Goal: Task Accomplishment & Management: Manage account settings

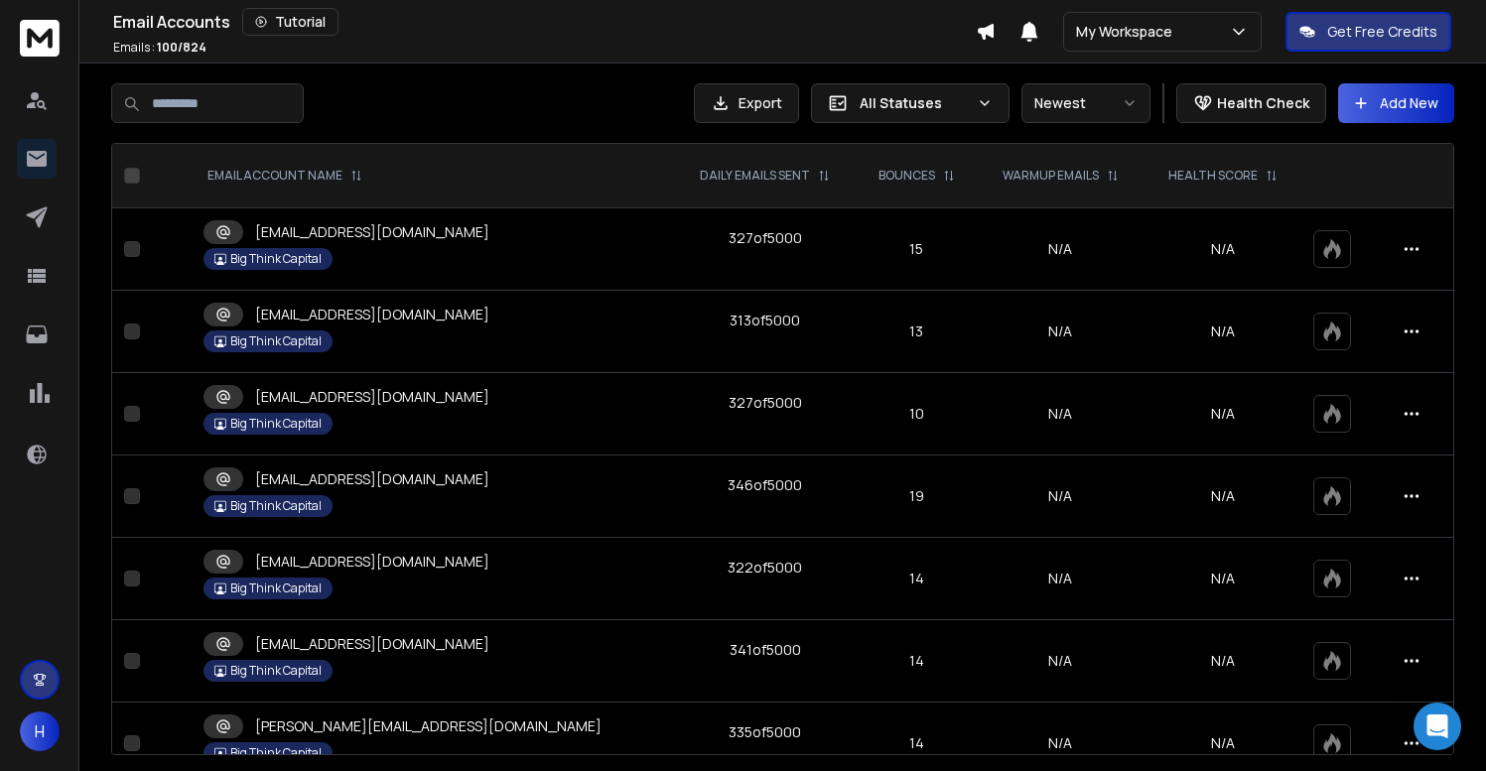
scroll to position [3602, 0]
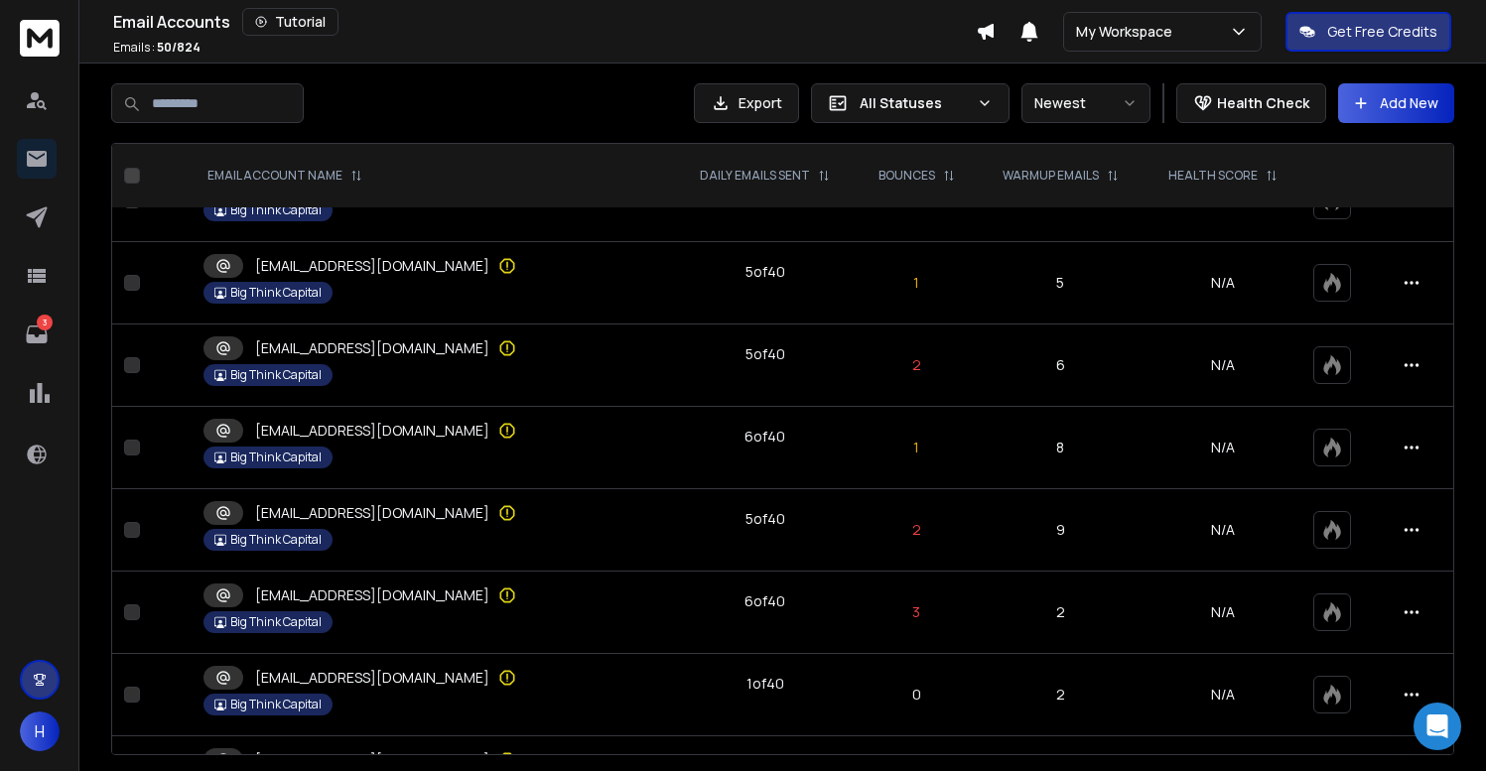
scroll to position [3010, 0]
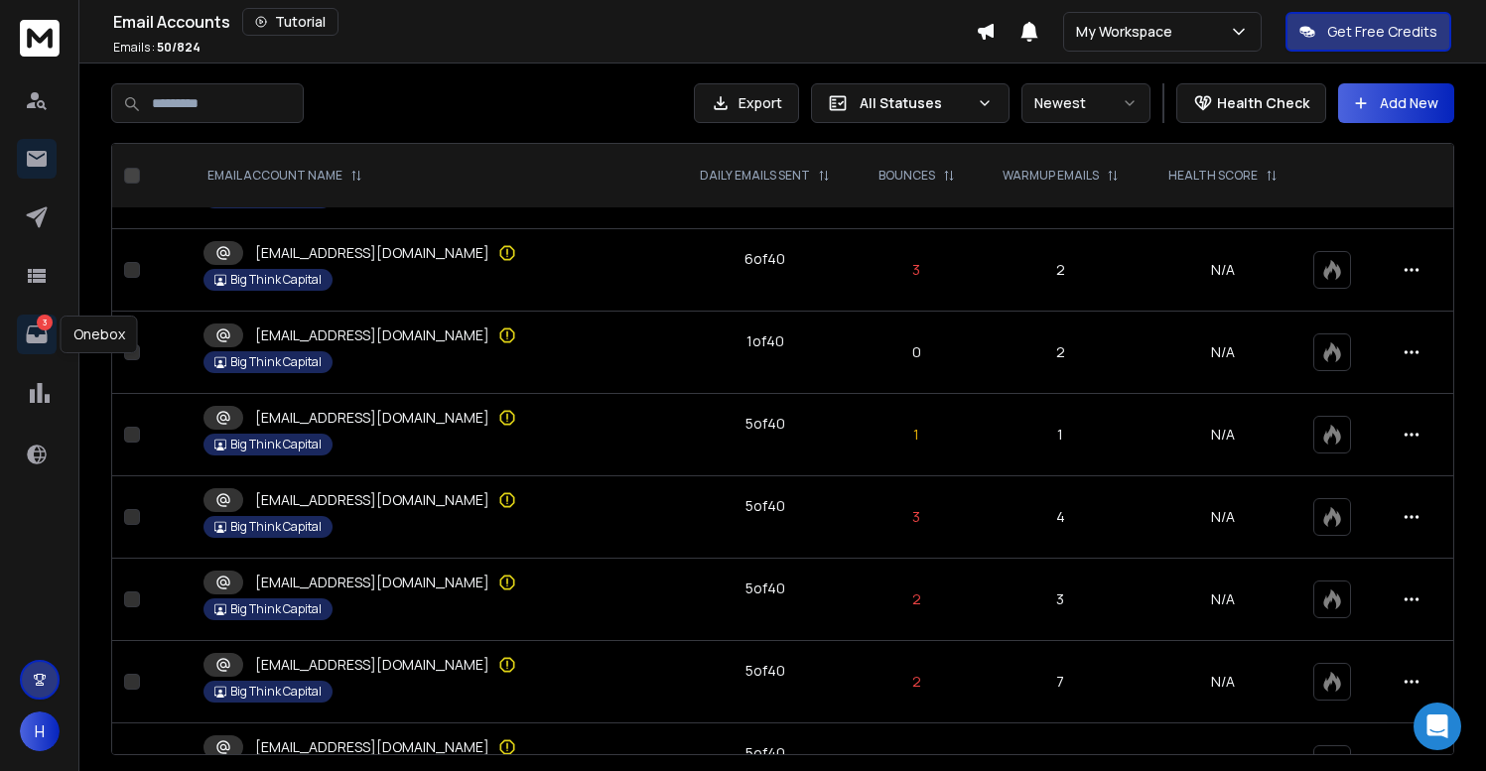
click at [35, 342] on icon at bounding box center [36, 335] width 21 height 18
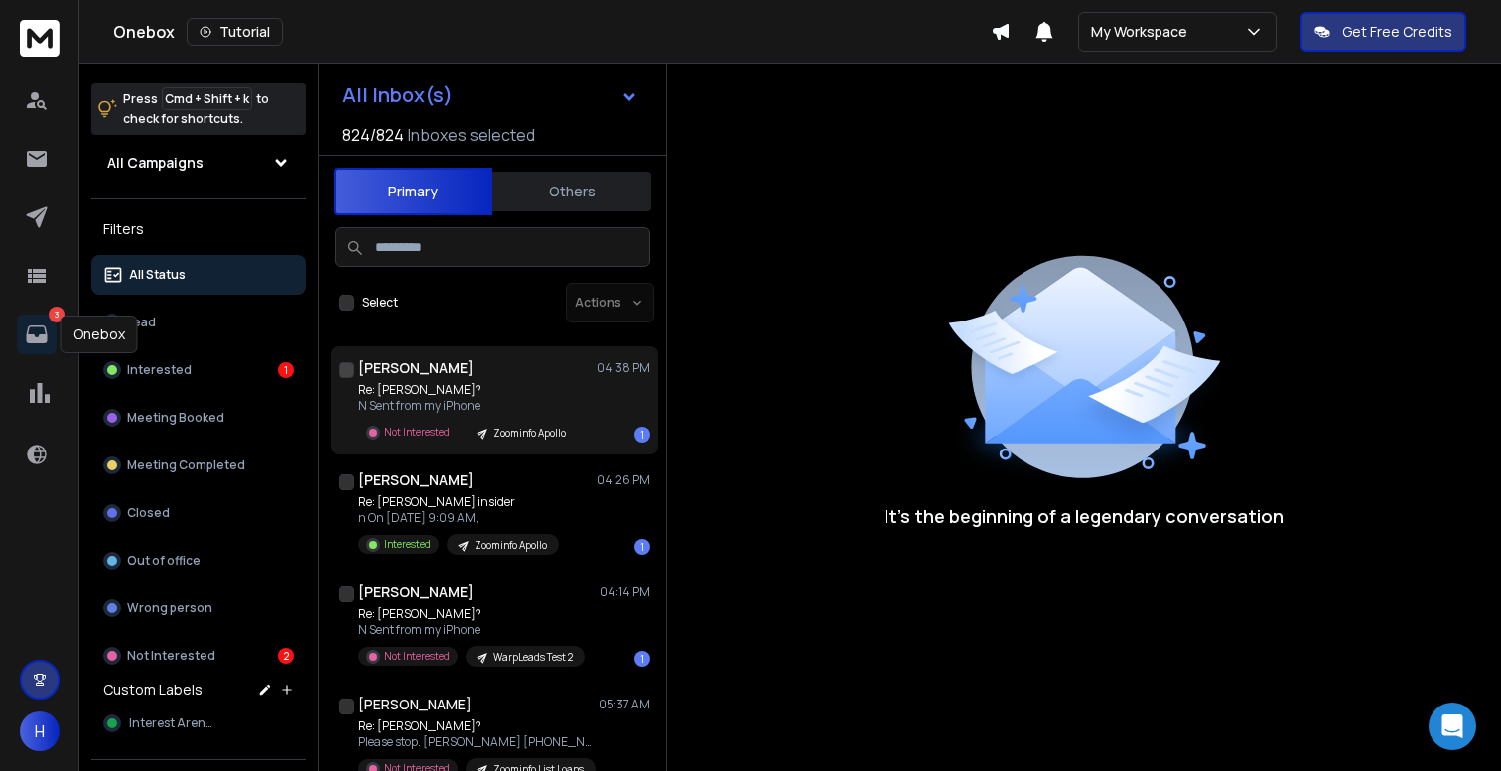
click at [573, 369] on div "Beverly Bragg Ware 04:38 PM" at bounding box center [504, 368] width 292 height 20
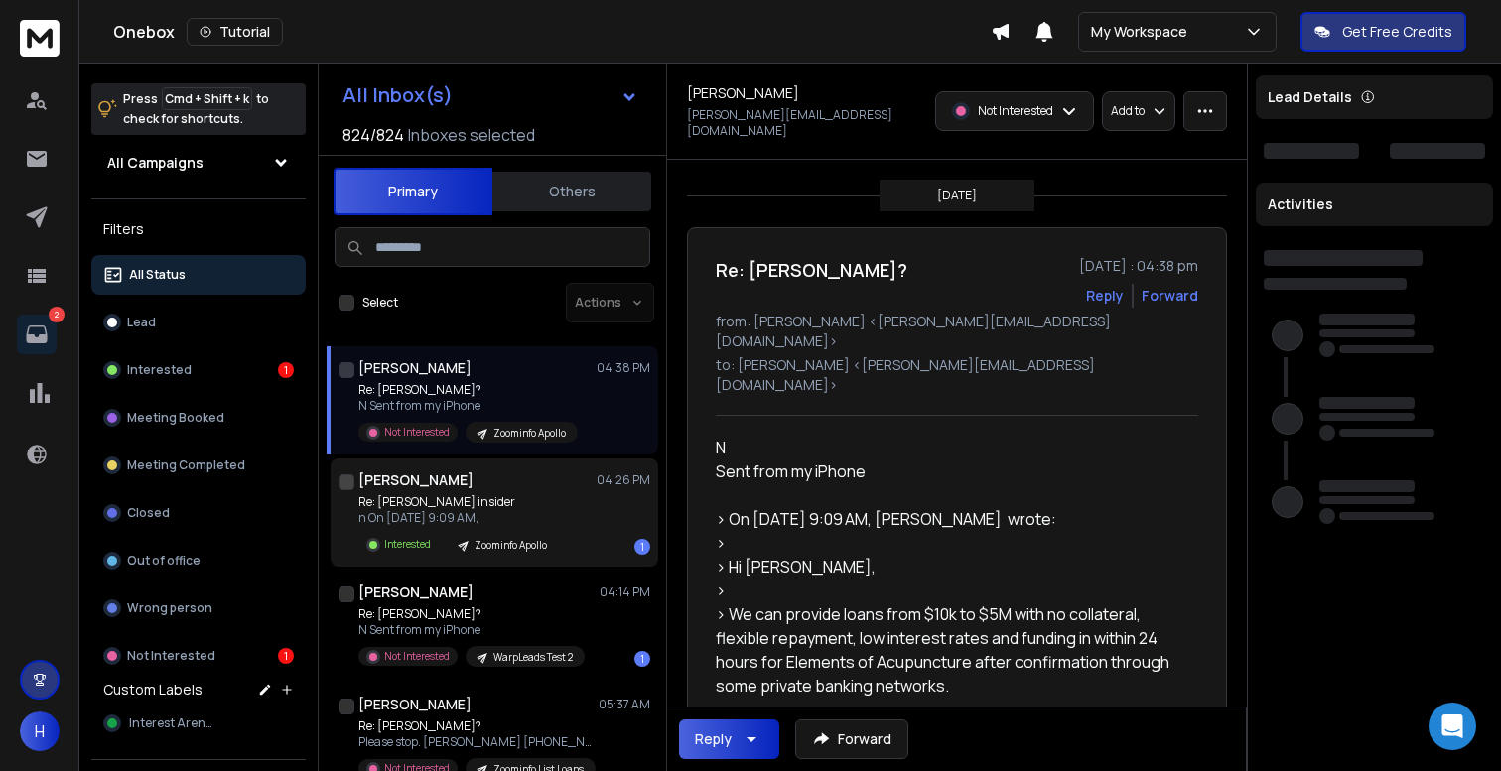
click at [568, 492] on div "Paul Sohl 04:26 PM Re: Paul insider n ﻿On 10/12/25, 9:09 AM, Interested Zoominf…" at bounding box center [504, 513] width 292 height 84
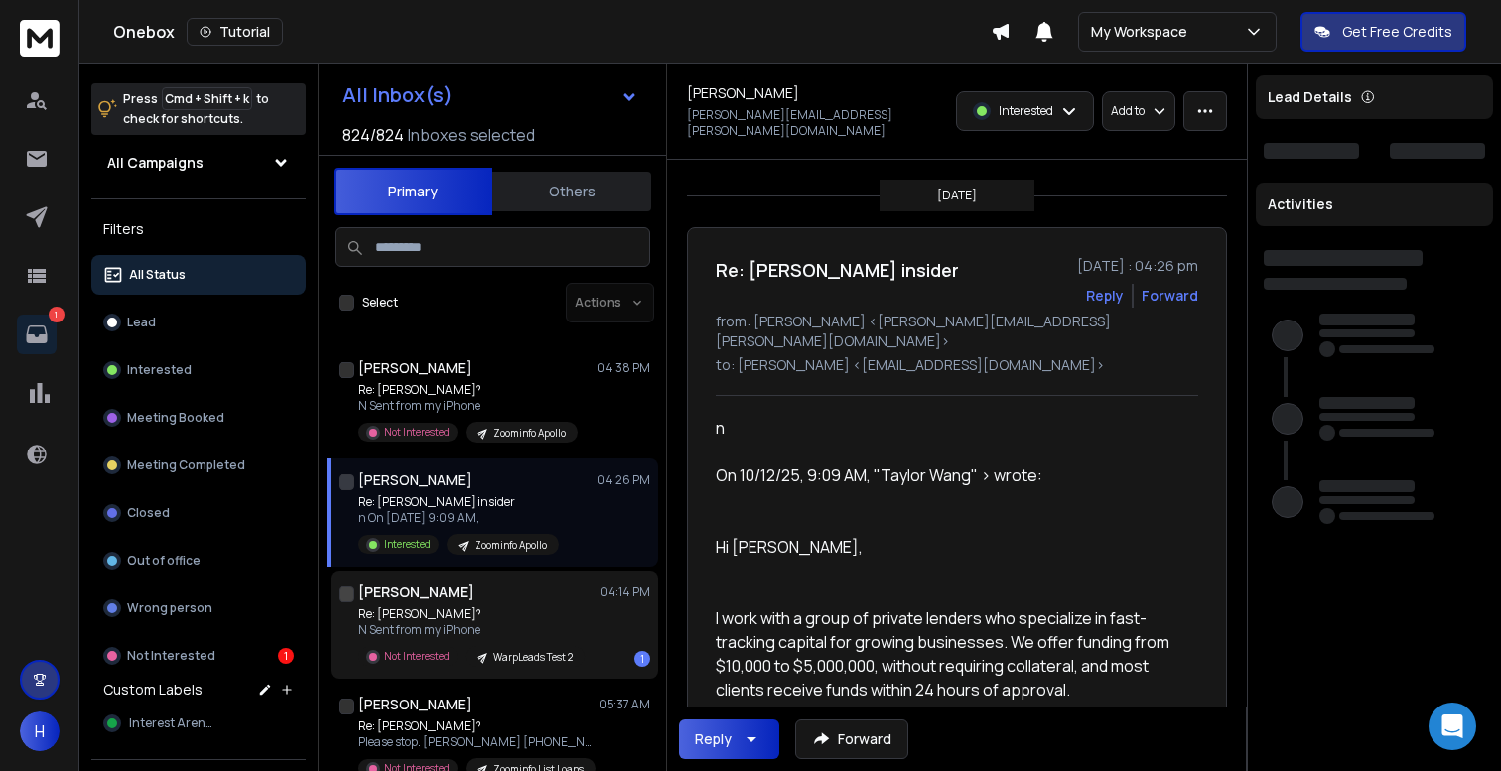
click at [575, 608] on p "Re: Steve?" at bounding box center [471, 614] width 226 height 16
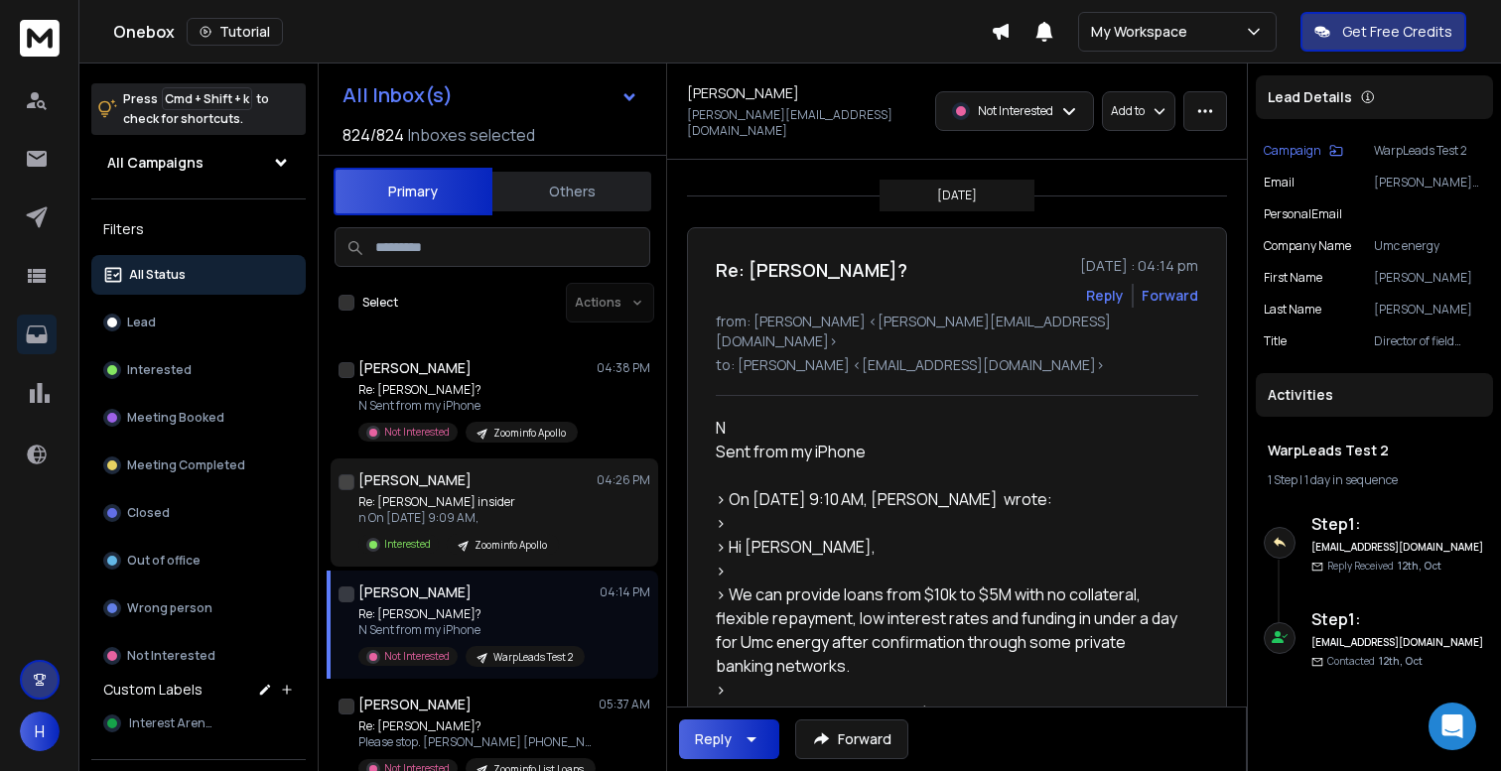
click at [488, 529] on div "Re: Paul insider n ﻿On 10/12/25, 9:09 AM, Interested Zoominfo Apollo" at bounding box center [458, 524] width 201 height 61
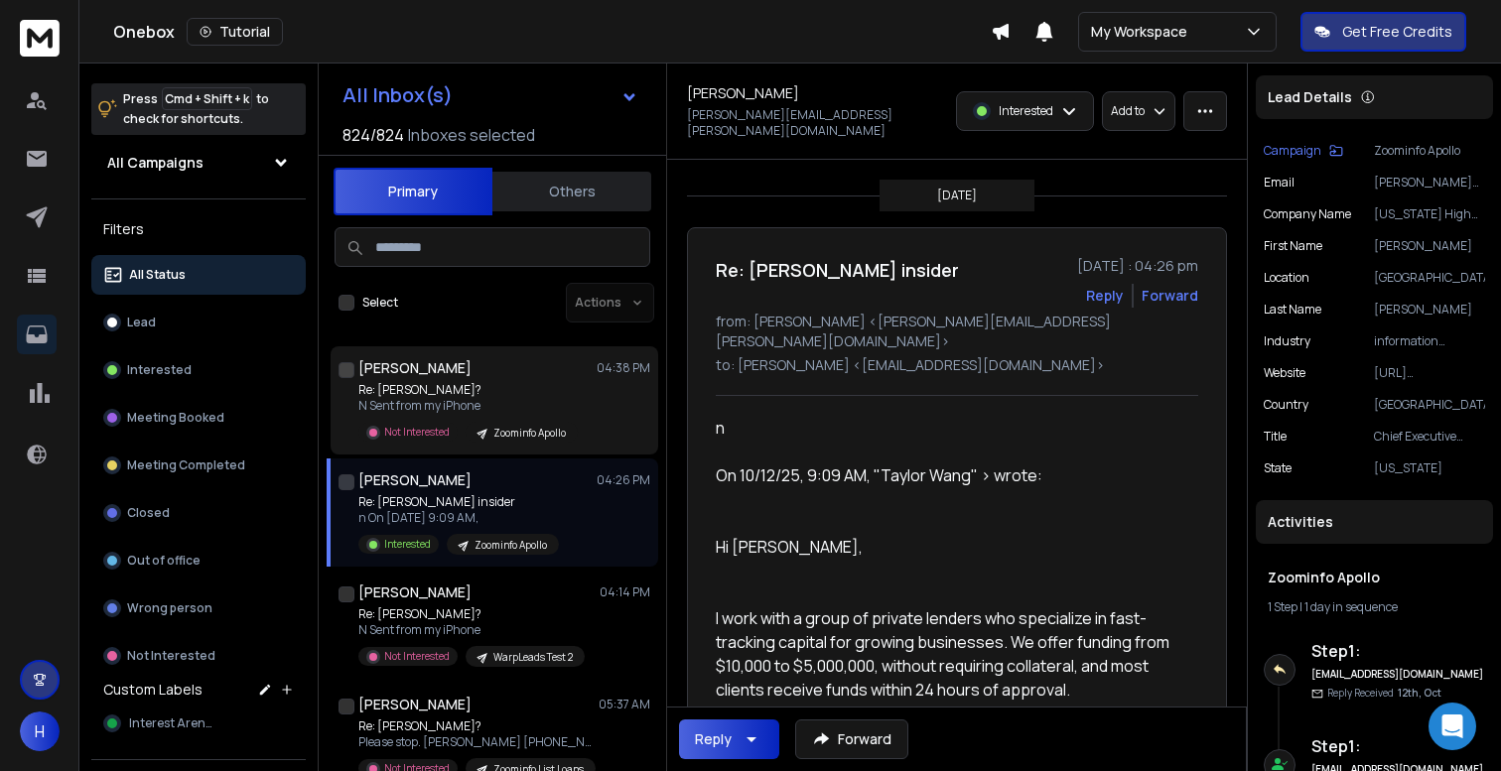
click at [500, 413] on p "N Sent from my iPhone" at bounding box center [467, 406] width 219 height 16
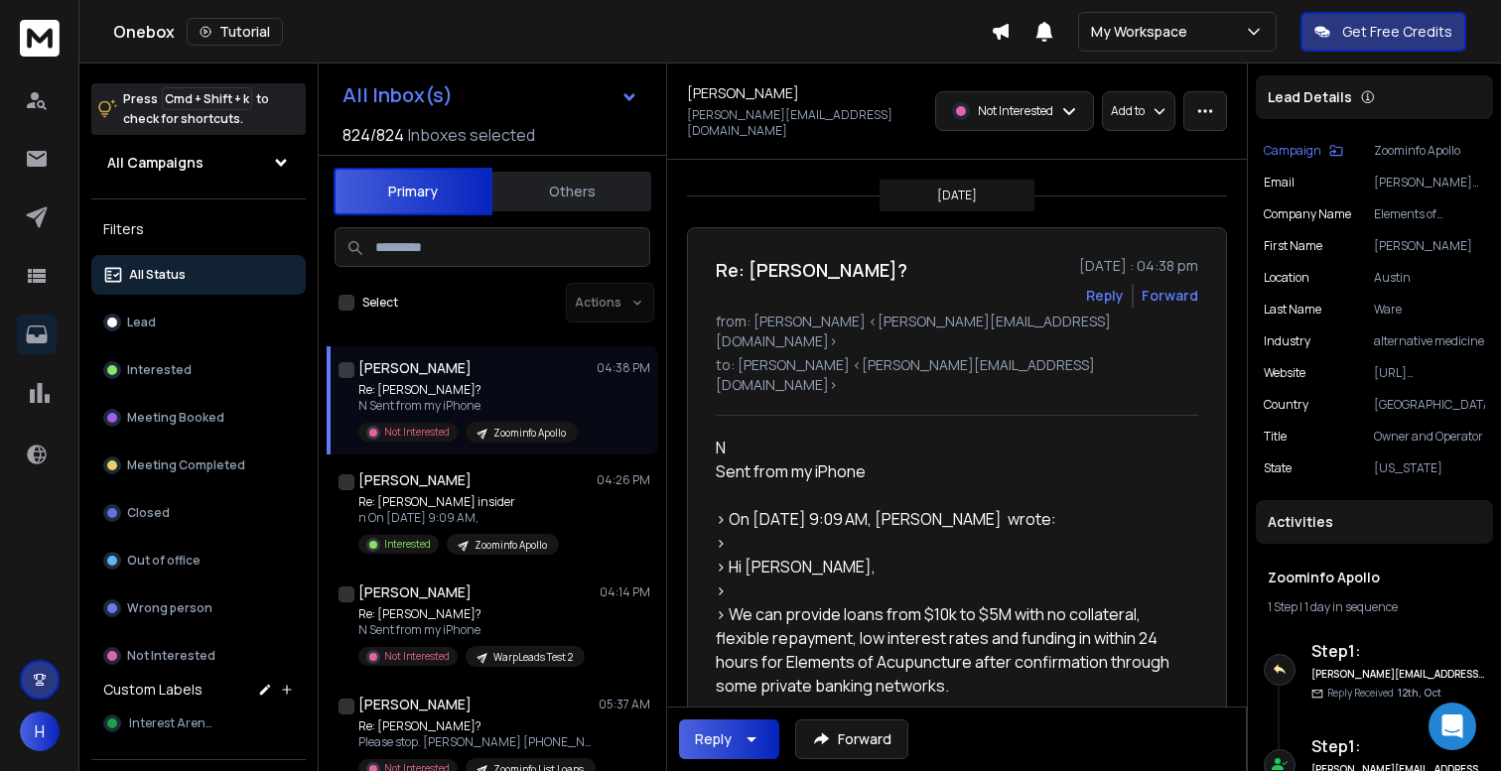
click at [595, 191] on button "Others" at bounding box center [571, 192] width 159 height 44
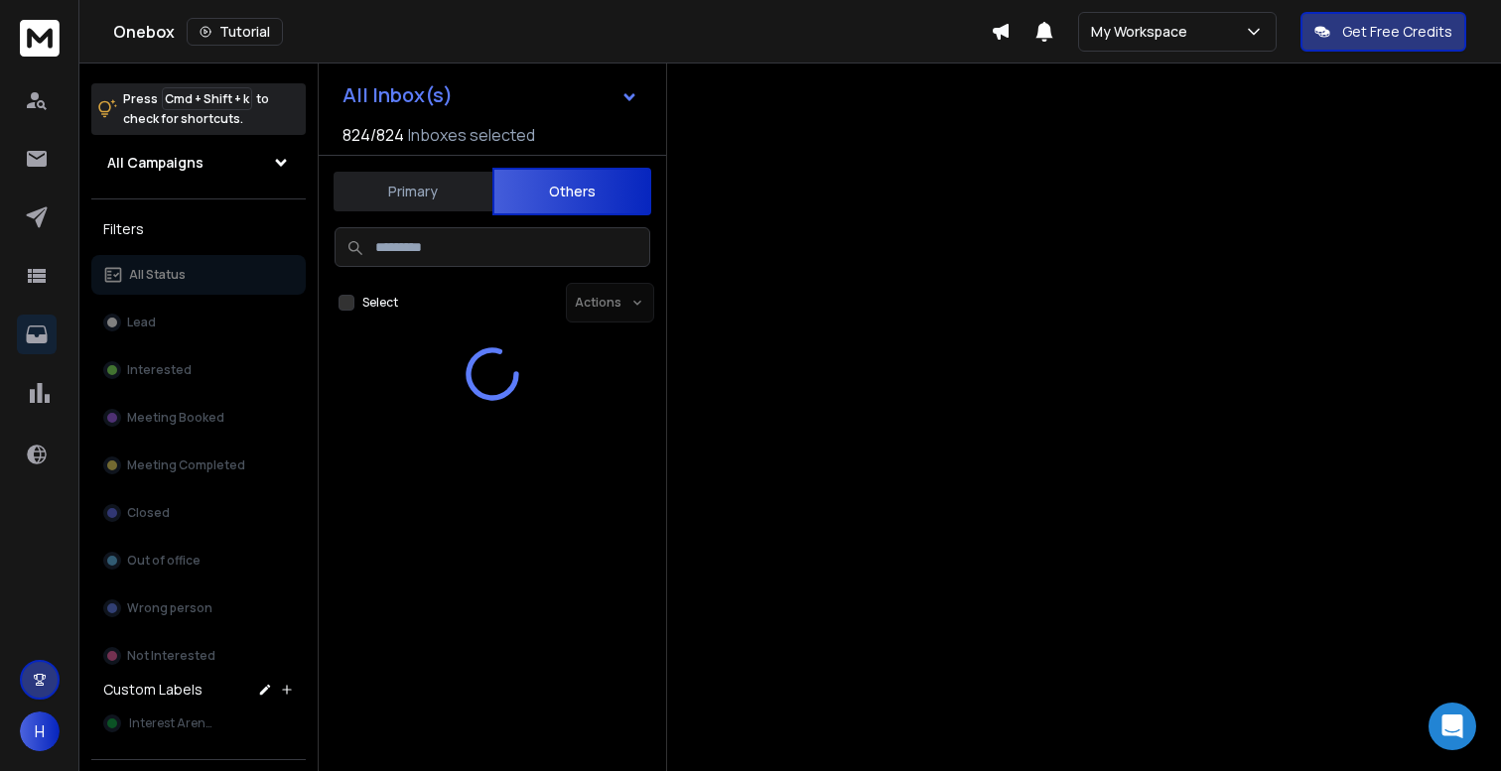
click at [471, 194] on button "Primary" at bounding box center [413, 192] width 159 height 44
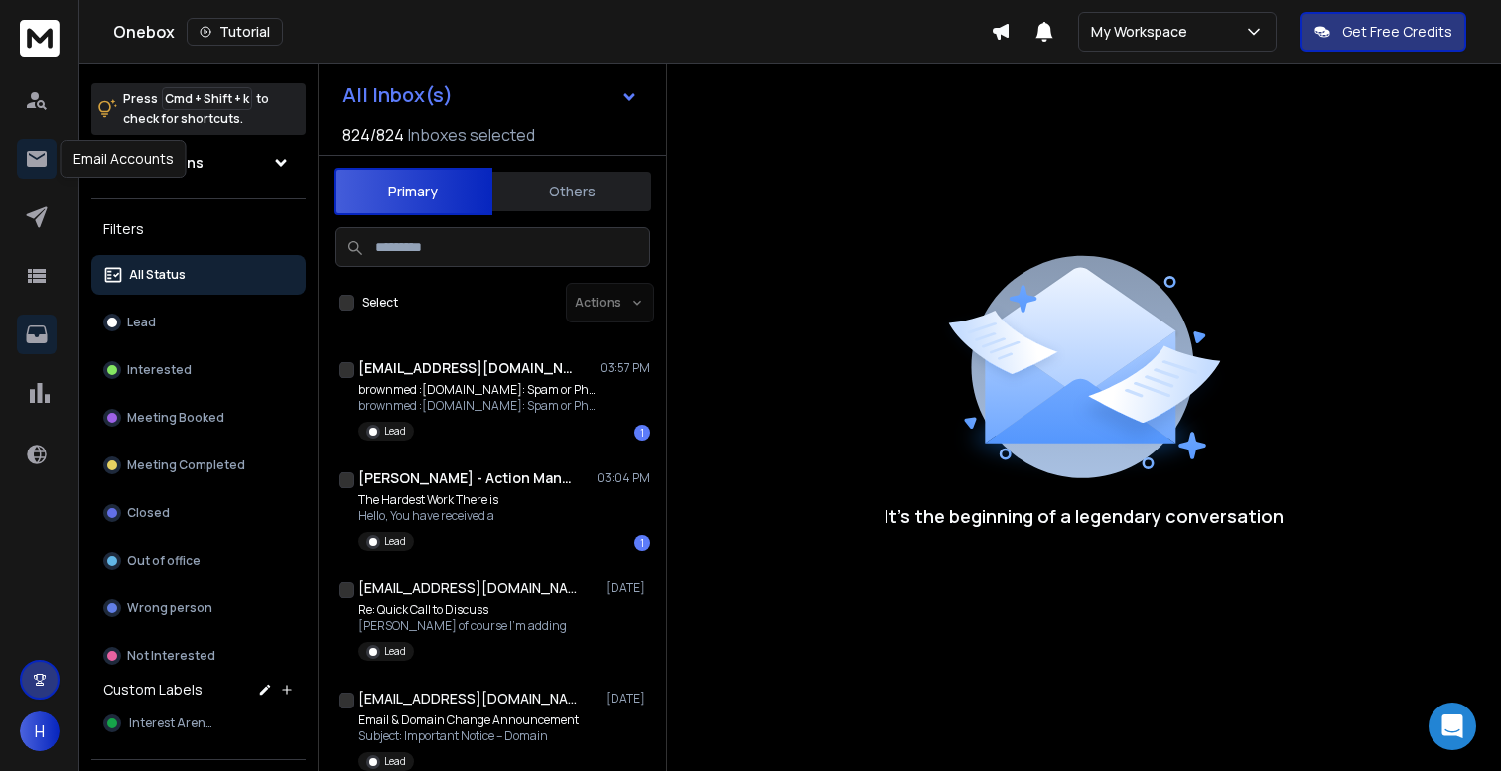
click at [46, 165] on icon at bounding box center [37, 159] width 24 height 24
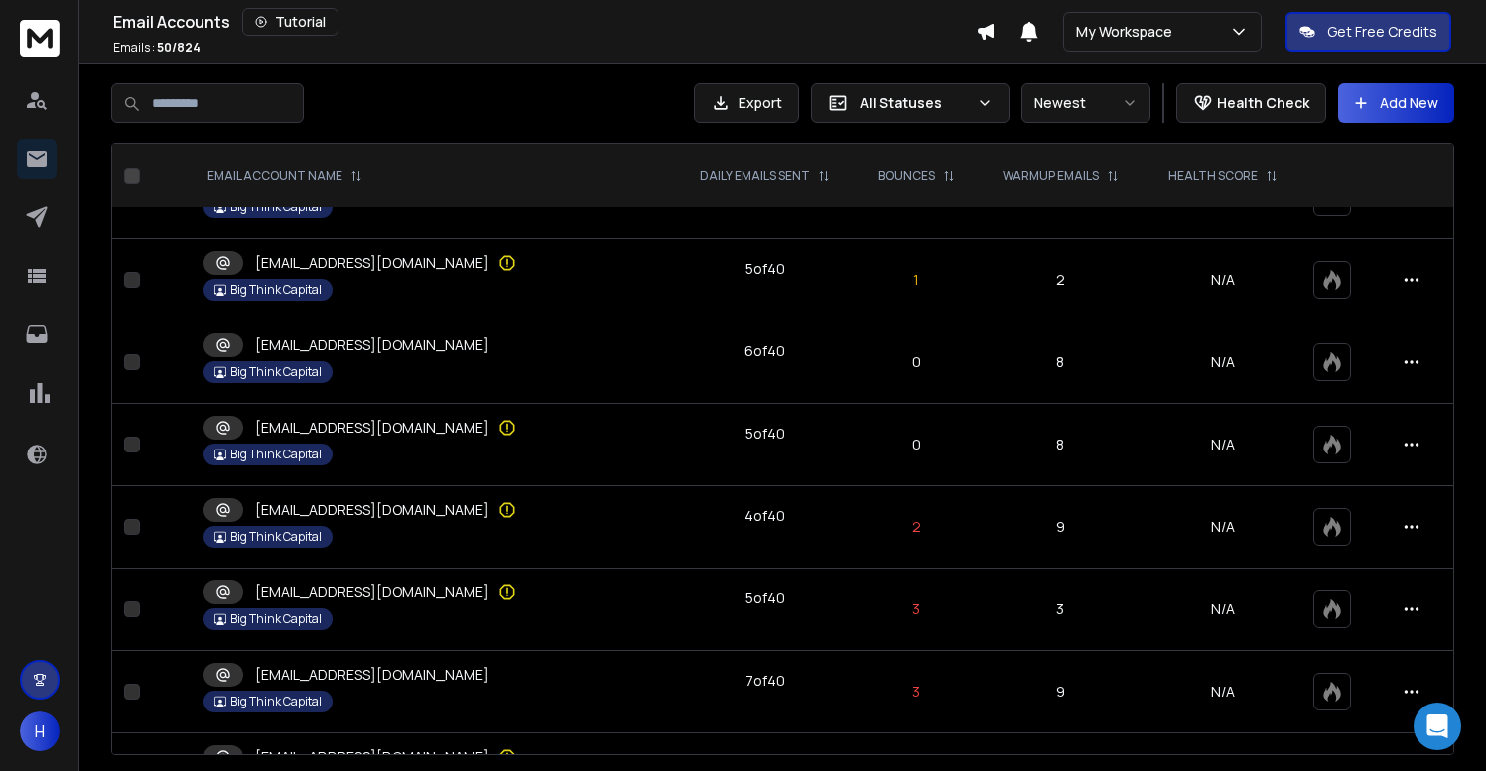
scroll to position [3602, 0]
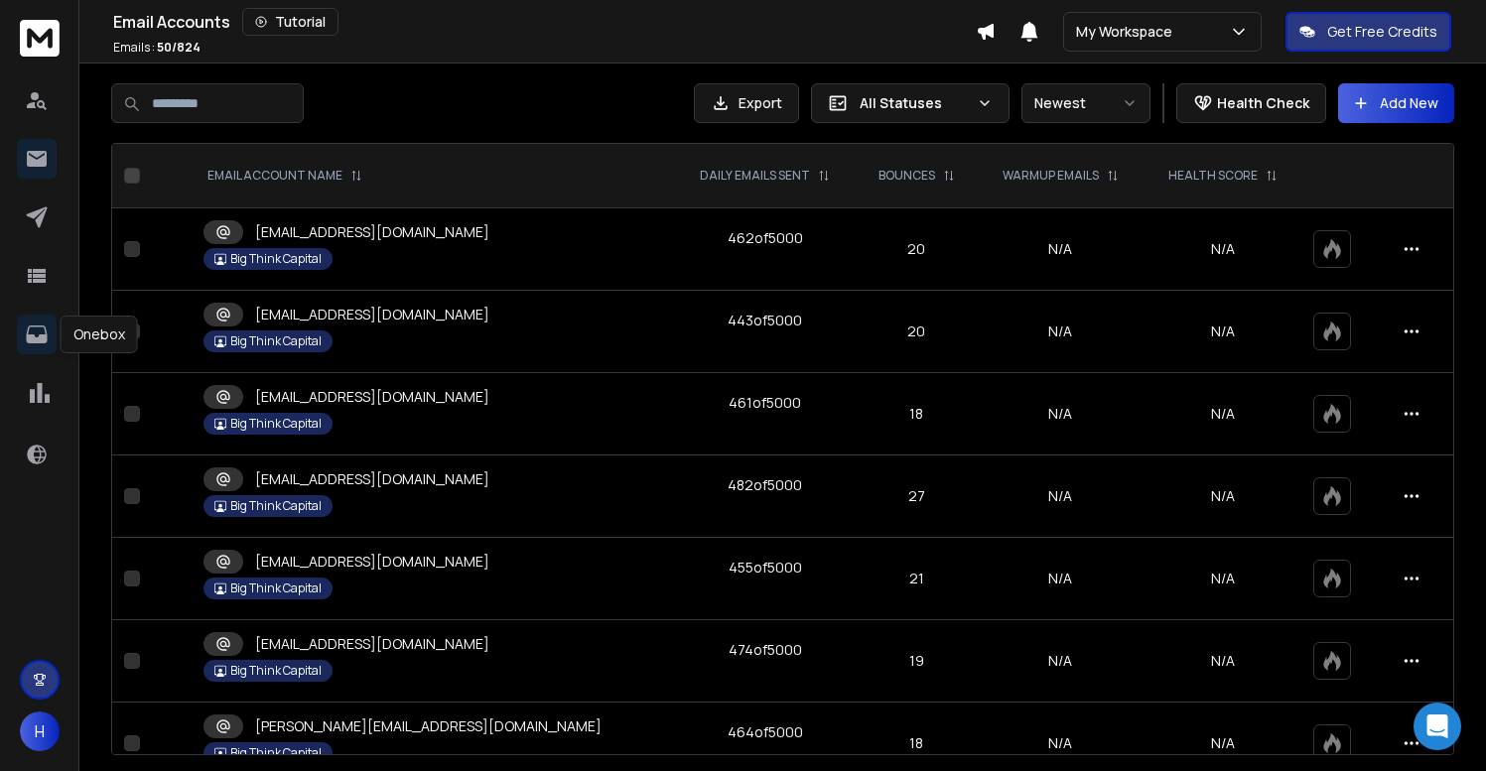
click at [23, 329] on link at bounding box center [37, 335] width 40 height 40
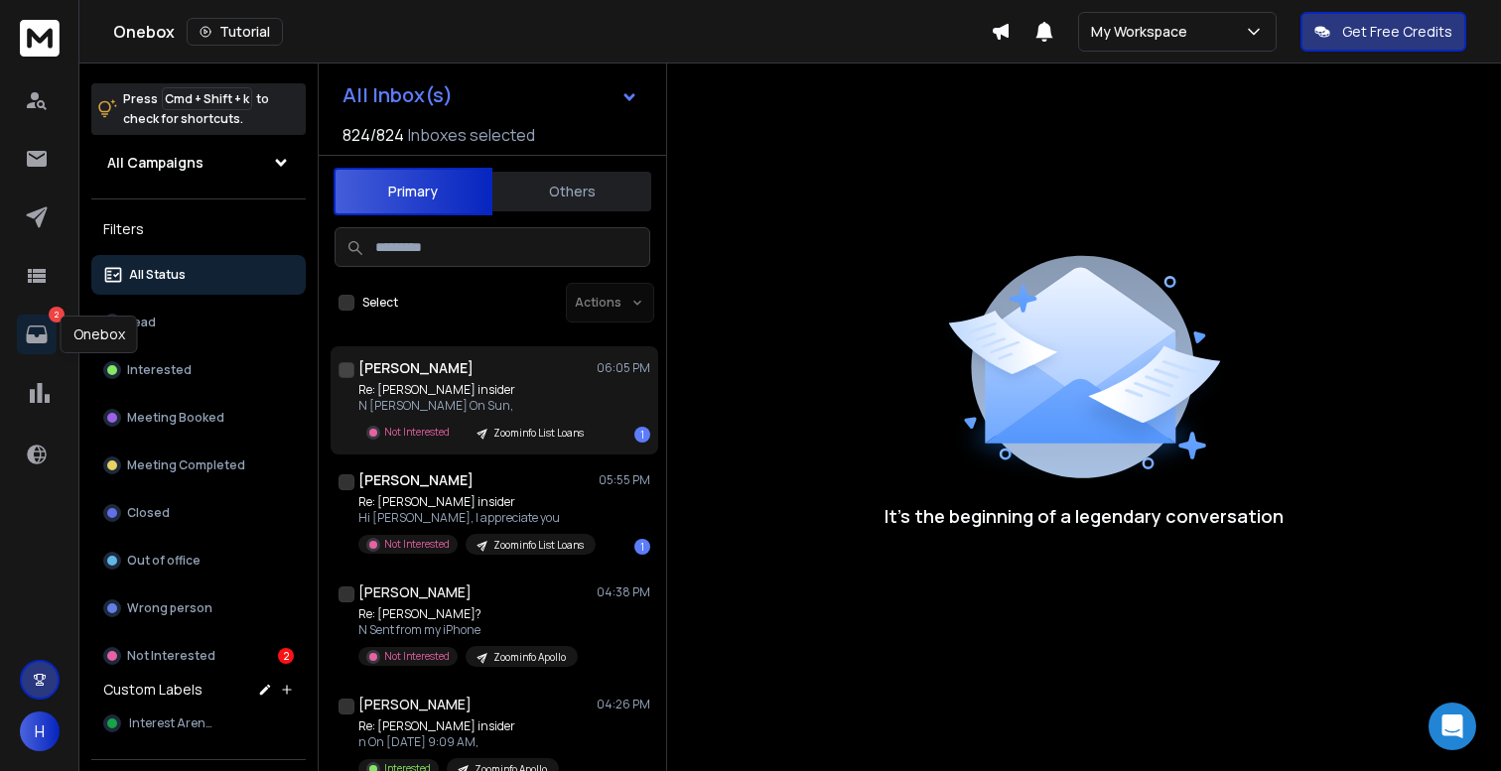
click at [588, 399] on p "N Ellen Suryadi On Sun," at bounding box center [476, 406] width 237 height 16
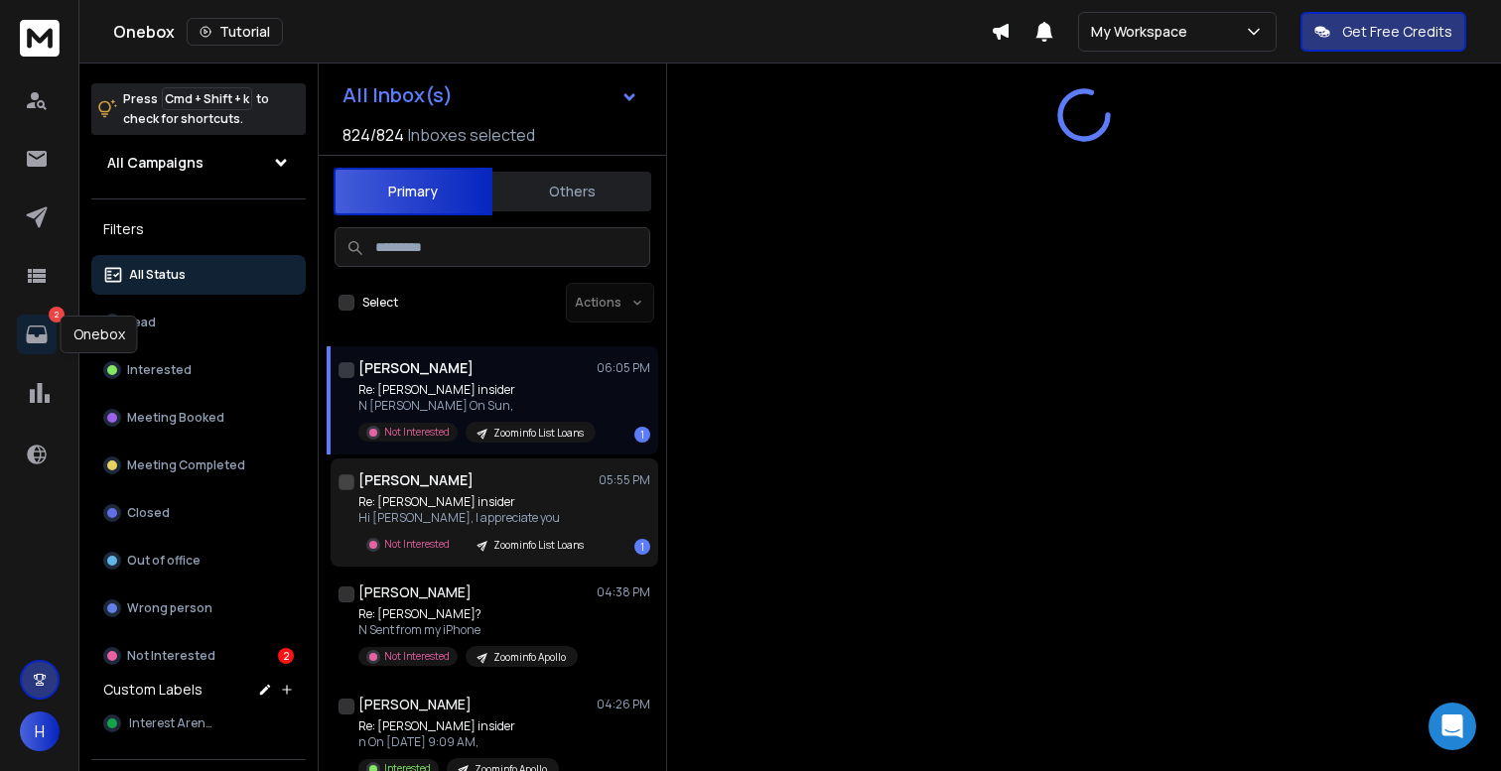
click at [540, 489] on div "Steven Strien 05:55 PM Re: Steven insider Hi Taylor, I appreciate you Not Inter…" at bounding box center [504, 513] width 292 height 84
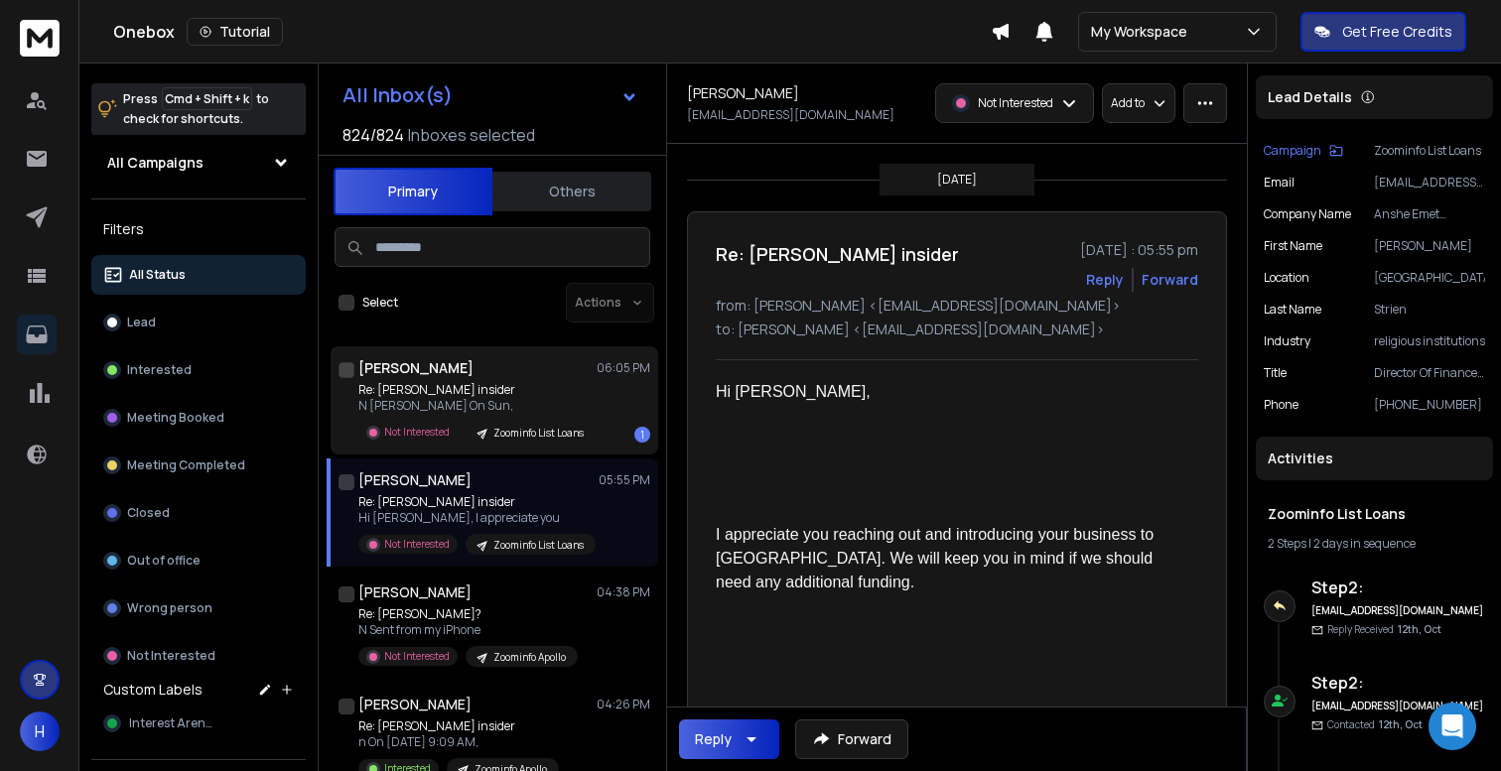
click at [545, 444] on div "Ellen Suryadi 06:05 PM Re: Ellen insider N Ellen Suryadi On Sun, Not Interested…" at bounding box center [495, 400] width 328 height 108
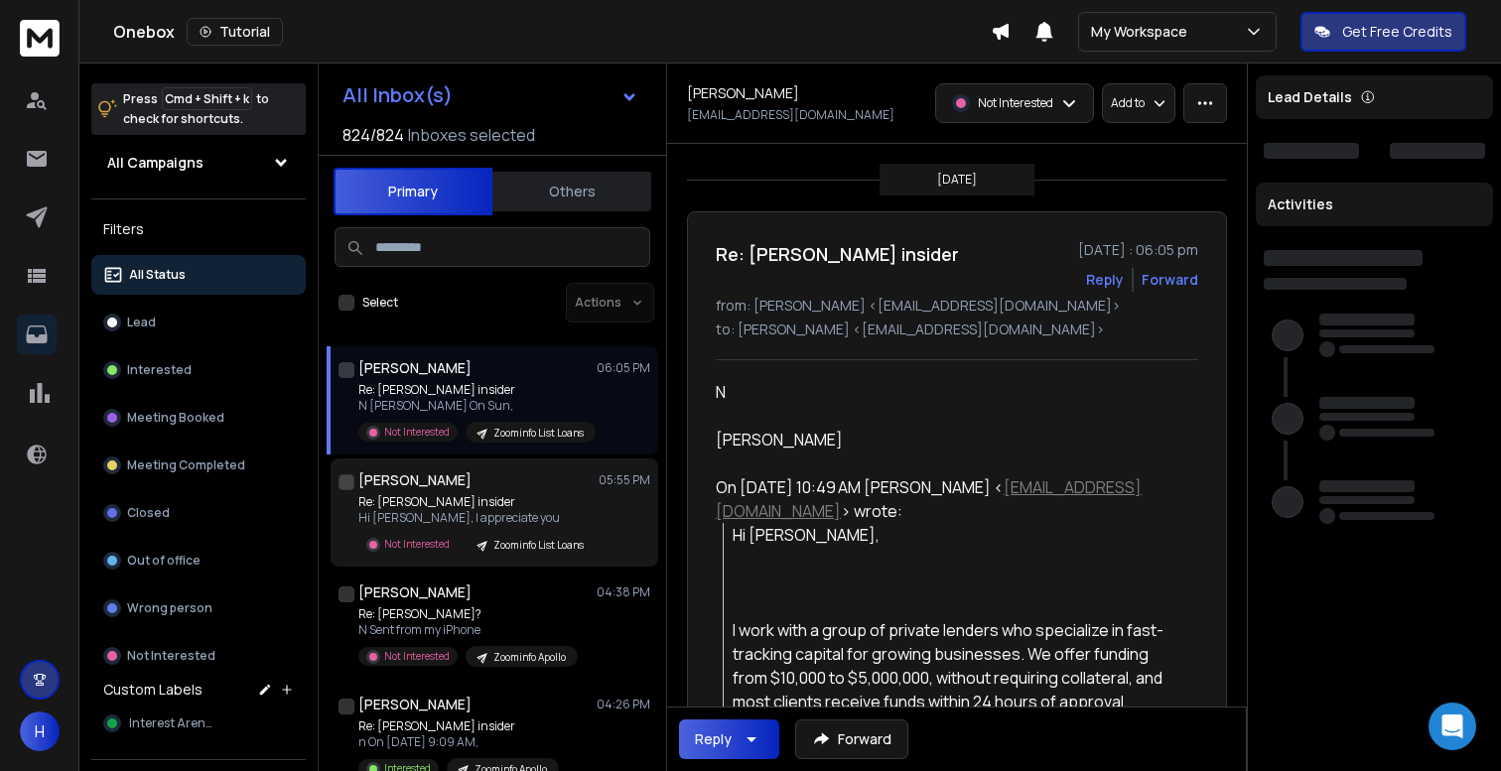
click at [549, 510] on p "Hi Taylor, I appreciate you" at bounding box center [476, 518] width 237 height 16
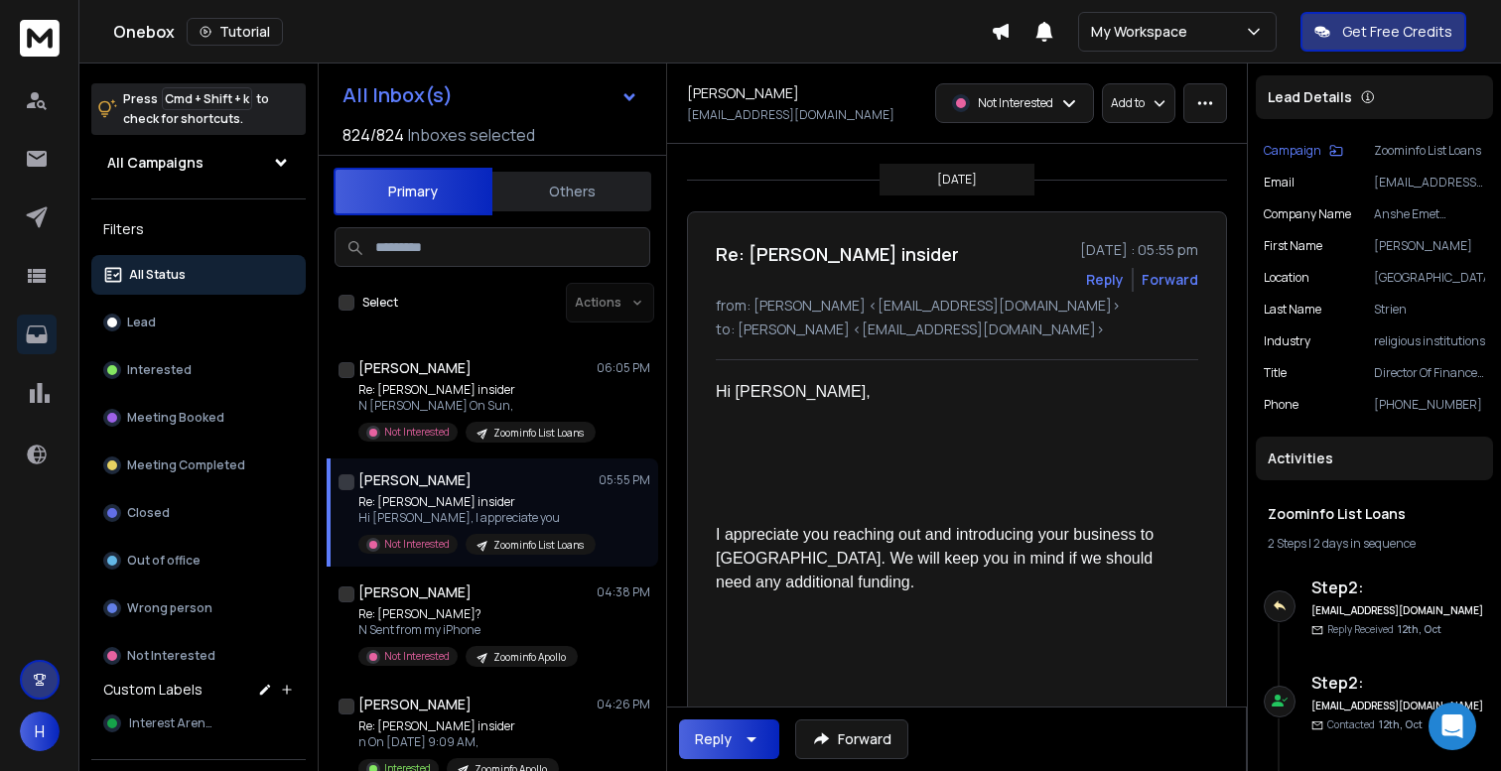
click at [547, 191] on button "Others" at bounding box center [571, 192] width 159 height 44
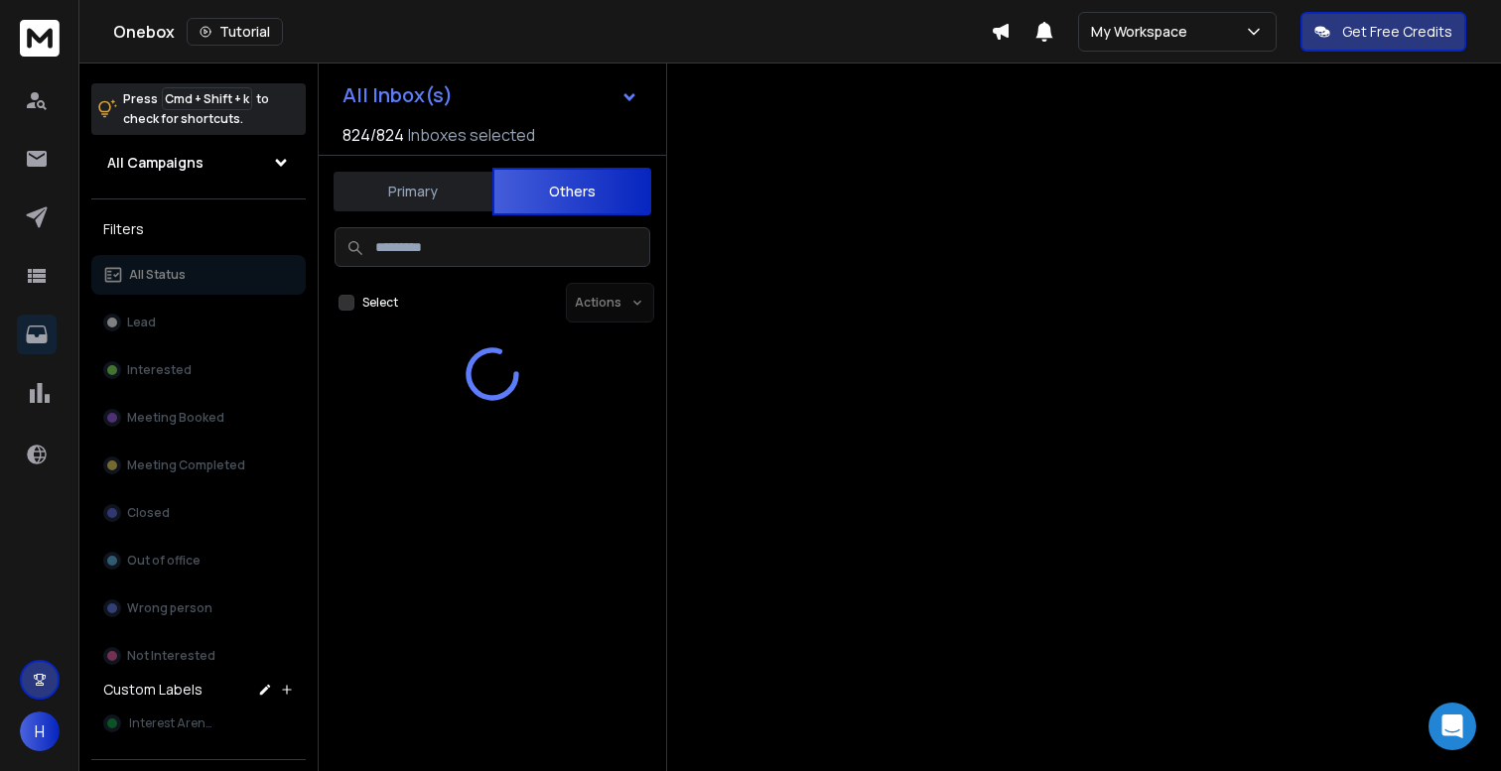
click at [435, 189] on button "Primary" at bounding box center [413, 192] width 159 height 44
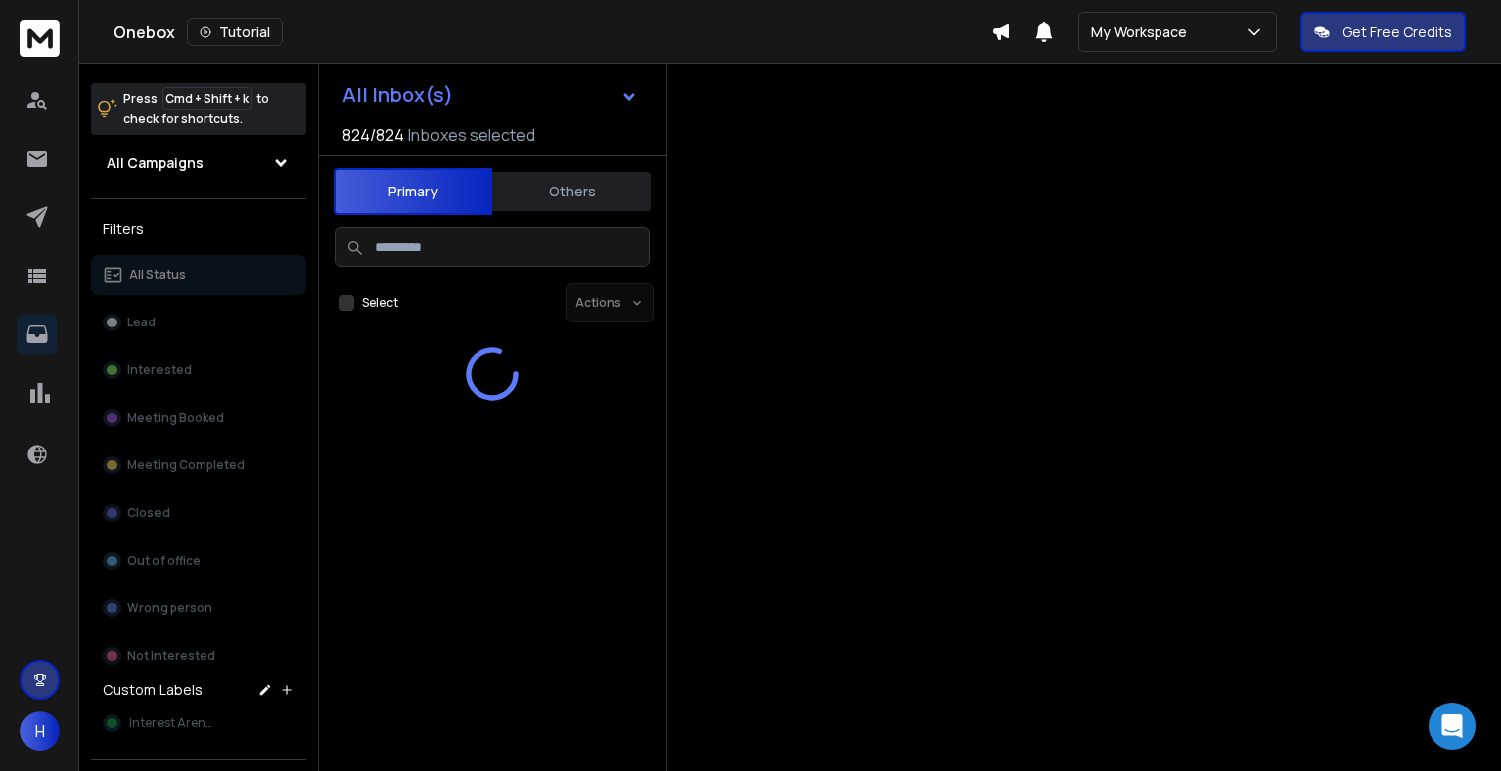
click at [435, 189] on button "Primary" at bounding box center [413, 192] width 159 height 48
drag, startPoint x: 435, startPoint y: 189, endPoint x: 454, endPoint y: 185, distance: 19.3
click at [435, 189] on button "Primary" at bounding box center [413, 192] width 159 height 48
